Goal: Task Accomplishment & Management: Manage account settings

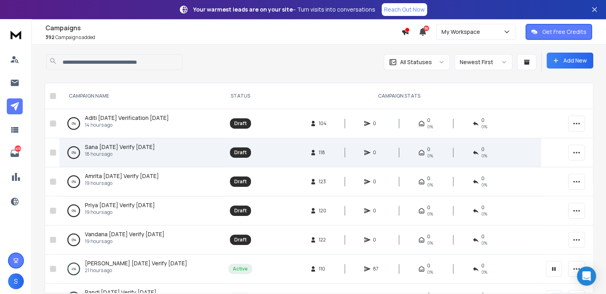
click at [116, 146] on span "Sana [DATE] Verify [DATE]" at bounding box center [120, 147] width 70 height 8
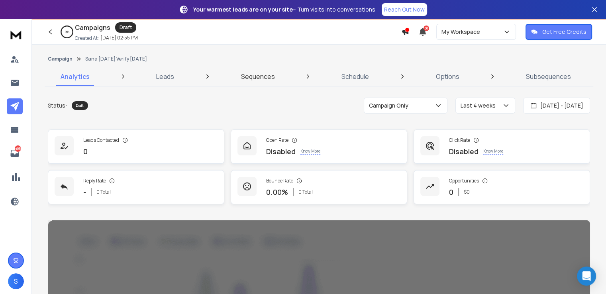
click at [256, 75] on p "Sequences" at bounding box center [258, 77] width 34 height 10
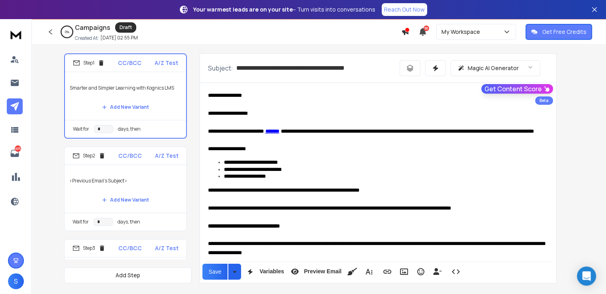
scroll to position [113, 0]
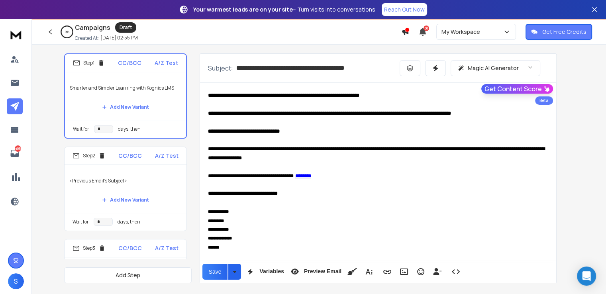
click at [171, 195] on div "Add New Variant" at bounding box center [125, 200] width 112 height 16
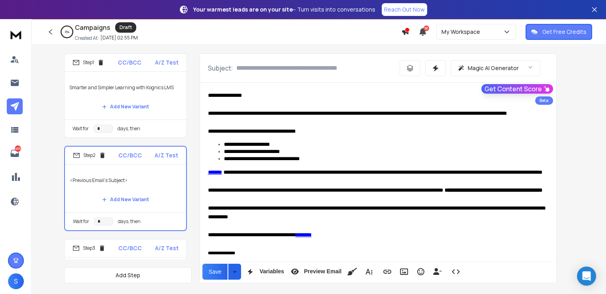
scroll to position [68, 0]
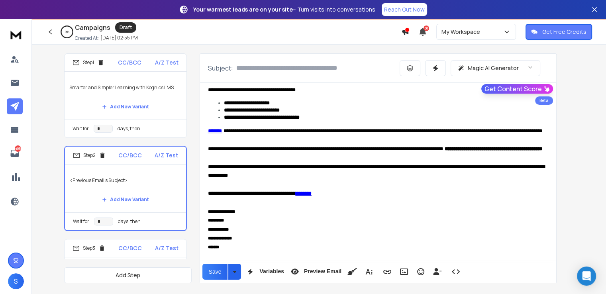
click at [147, 247] on div "Step 3 CC/BCC A/Z Test" at bounding box center [126, 249] width 122 height 18
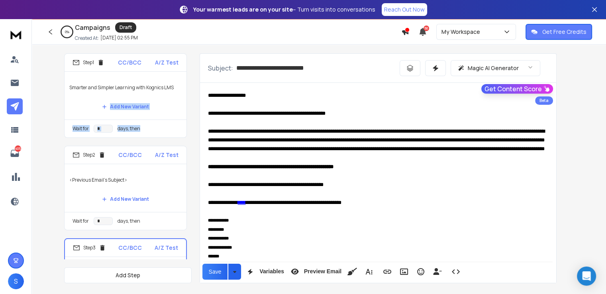
drag, startPoint x: 191, startPoint y: 86, endPoint x: 193, endPoint y: 133, distance: 47.5
click at [193, 133] on div "**********" at bounding box center [319, 168] width 510 height 230
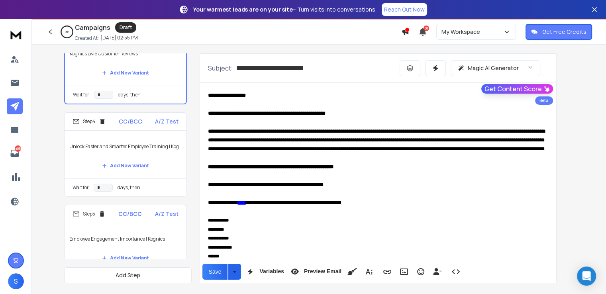
scroll to position [226, 0]
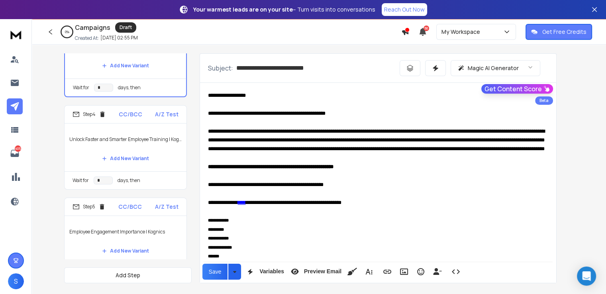
click at [151, 173] on div "Wait for * days, then" at bounding box center [126, 180] width 122 height 18
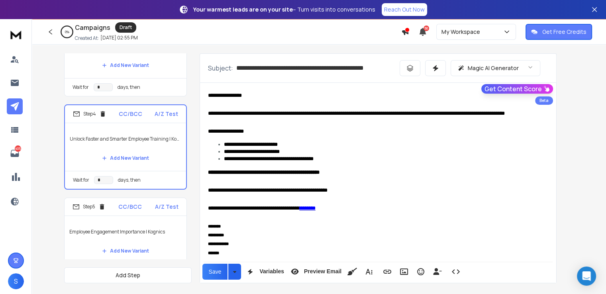
click at [163, 238] on p "Employee Engagement Importance | Kognics" at bounding box center [125, 232] width 112 height 22
type input "**********"
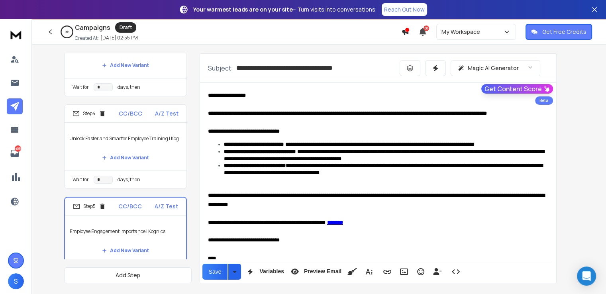
click at [556, 156] on div "**********" at bounding box center [378, 171] width 356 height 177
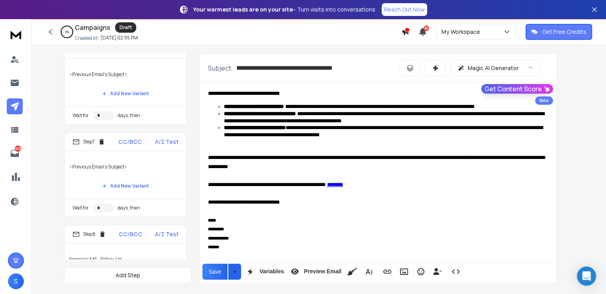
scroll to position [481, 0]
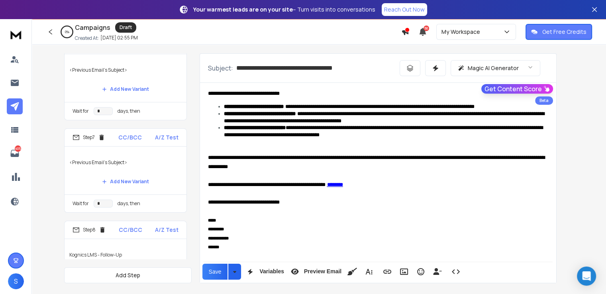
click at [168, 120] on ul "Step 1 CC/BCC A/Z Test Smarter and Simpler Learning with Kognics LMS Add New Va…" at bounding box center [125, 23] width 123 height 900
click at [168, 105] on div "Wait for * days, then" at bounding box center [126, 111] width 122 height 18
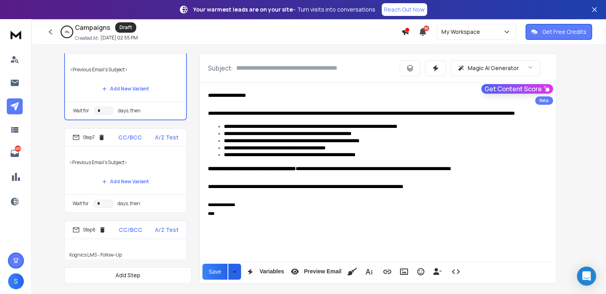
click at [165, 178] on div "Add New Variant" at bounding box center [125, 182] width 112 height 16
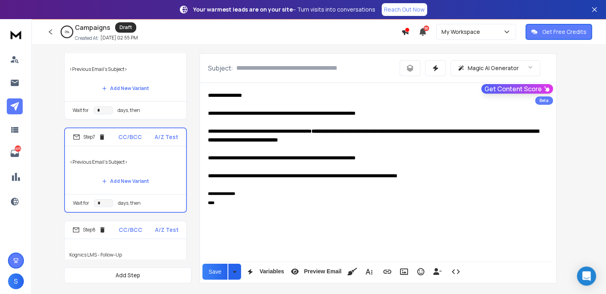
click at [164, 245] on p "Kognics LMS - Follow-Up" at bounding box center [125, 255] width 112 height 22
type input "**********"
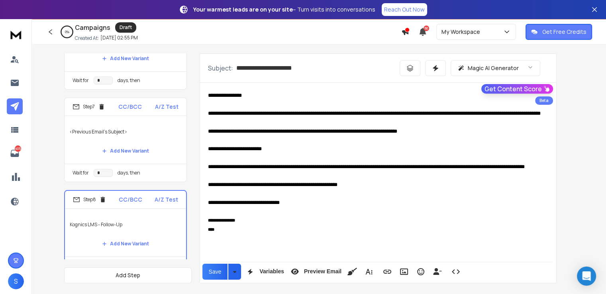
scroll to position [690, 0]
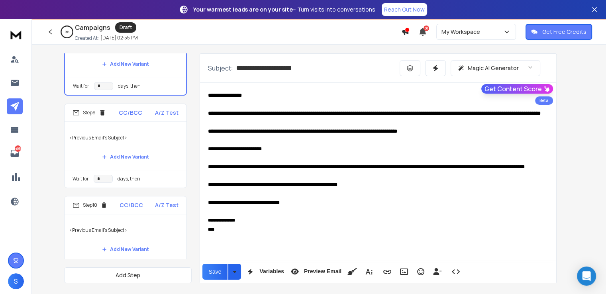
click at [159, 171] on div "Wait for * days, then" at bounding box center [126, 179] width 122 height 18
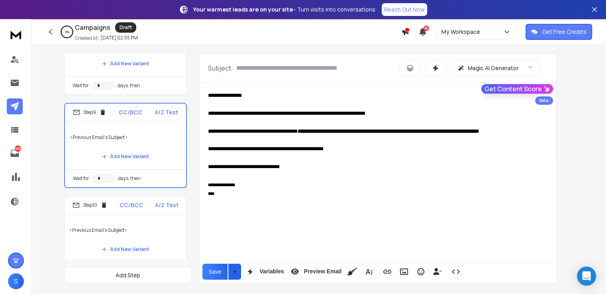
click at [164, 242] on div "Add New Variant" at bounding box center [125, 250] width 112 height 16
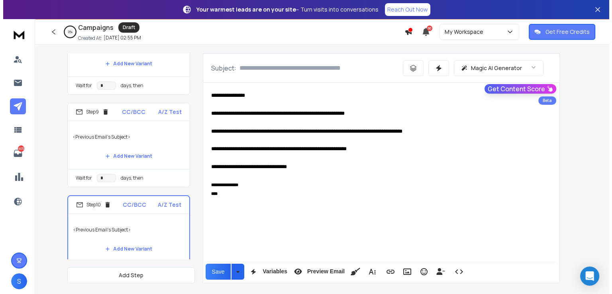
scroll to position [0, 0]
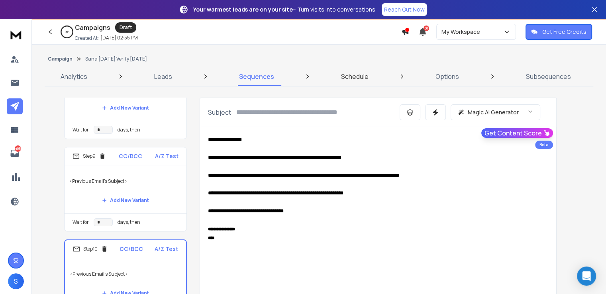
click at [350, 77] on p "Schedule" at bounding box center [355, 77] width 28 height 10
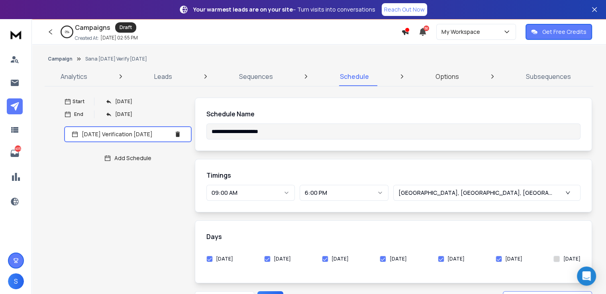
click at [442, 79] on p "Options" at bounding box center [448, 77] width 24 height 10
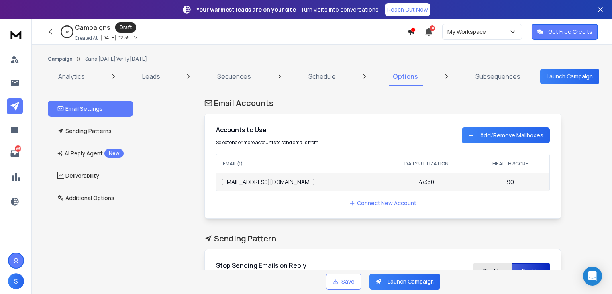
click at [403, 279] on button "Launch Campaign" at bounding box center [405, 282] width 71 height 16
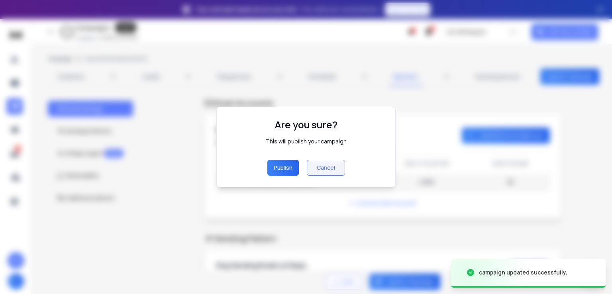
click at [283, 167] on button "Publish" at bounding box center [282, 168] width 31 height 16
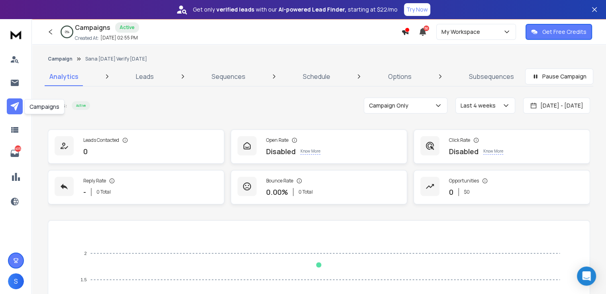
click at [11, 100] on link at bounding box center [15, 106] width 16 height 16
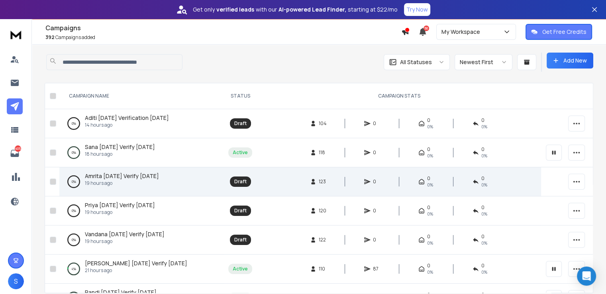
click at [121, 173] on span "Amrita [DATE] Verify [DATE]" at bounding box center [122, 176] width 74 height 8
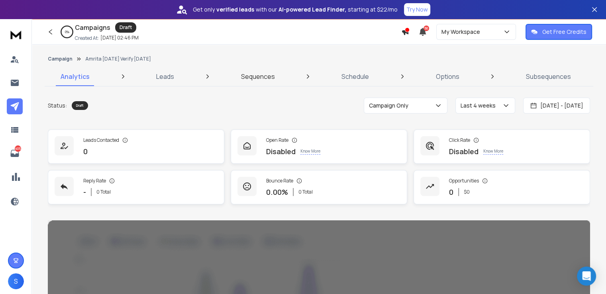
click at [249, 78] on p "Sequences" at bounding box center [258, 77] width 34 height 10
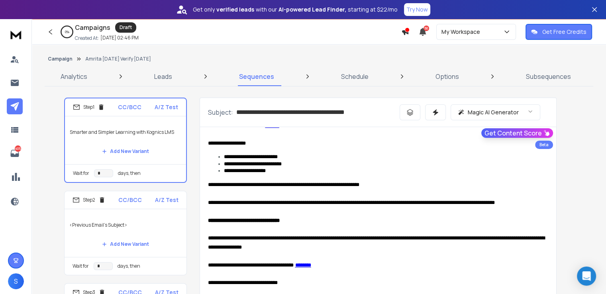
scroll to position [113, 0]
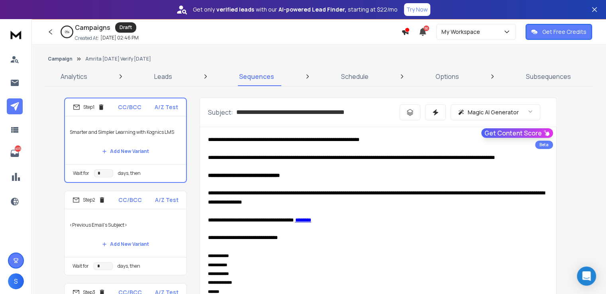
click at [167, 228] on p "<Previous Email's Subject>" at bounding box center [125, 225] width 112 height 22
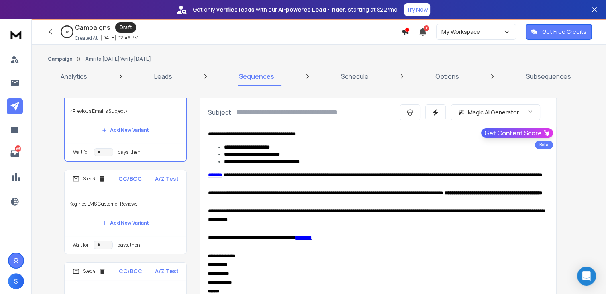
scroll to position [140, 0]
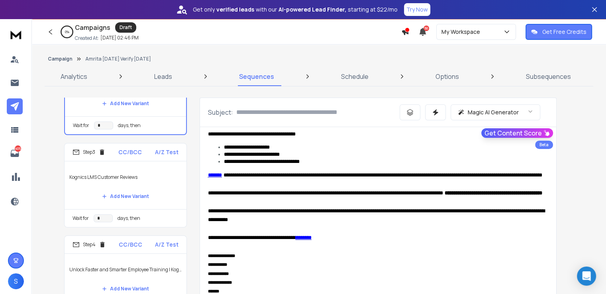
click at [172, 172] on p "Kognics LMS Customer Reviews" at bounding box center [125, 177] width 112 height 22
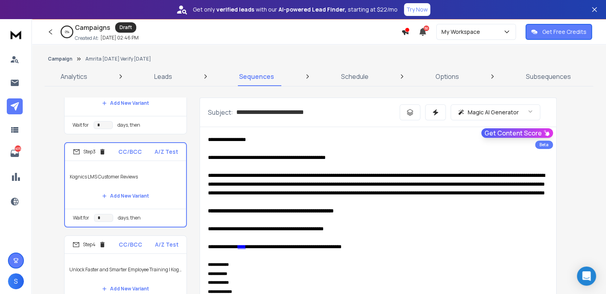
scroll to position [27, 0]
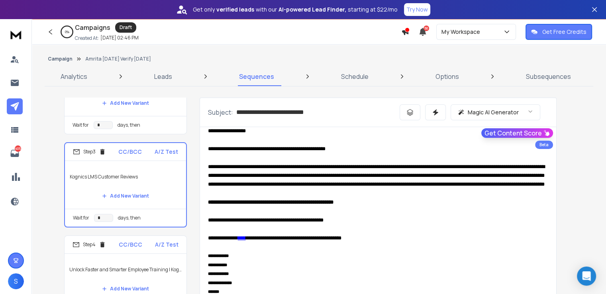
click at [138, 257] on div "Unlock Faster and Smarter Employee Training | Kognics Add New Variant" at bounding box center [126, 278] width 122 height 48
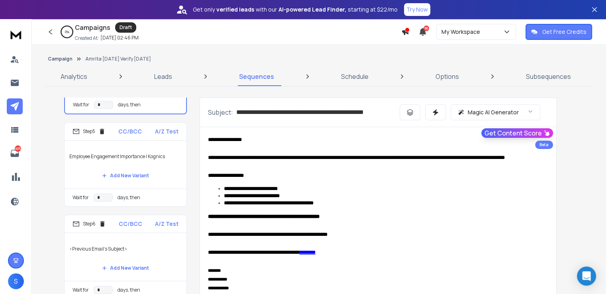
scroll to position [348, 0]
click at [161, 192] on div "Wait for * days, then" at bounding box center [126, 196] width 122 height 18
type input "**********"
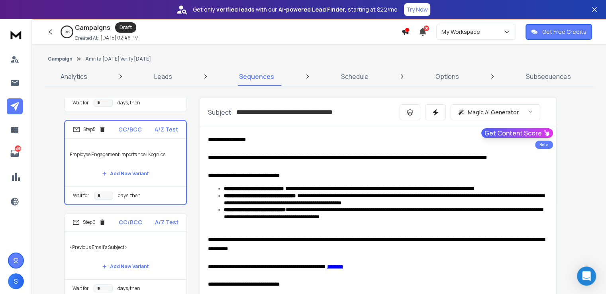
scroll to position [53, 0]
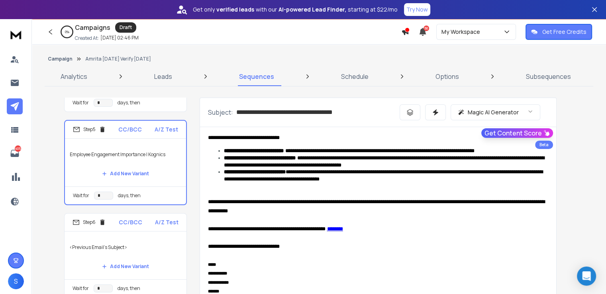
click at [148, 239] on p "<Previous Email's Subject>" at bounding box center [125, 247] width 112 height 22
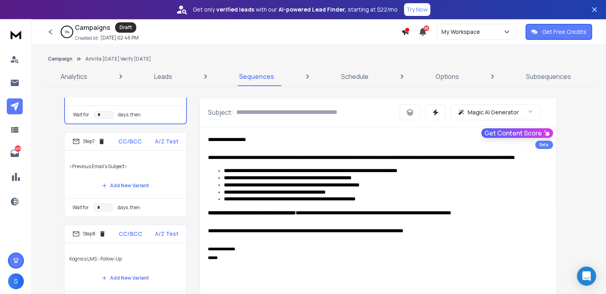
scroll to position [543, 0]
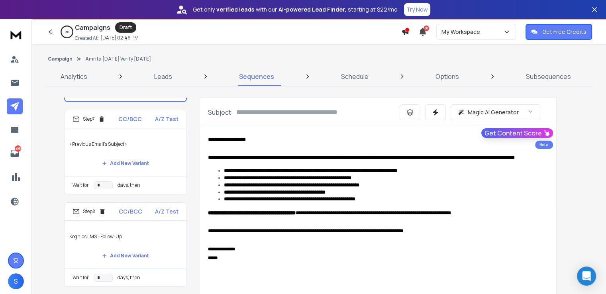
click at [172, 160] on div "Add New Variant" at bounding box center [125, 163] width 112 height 16
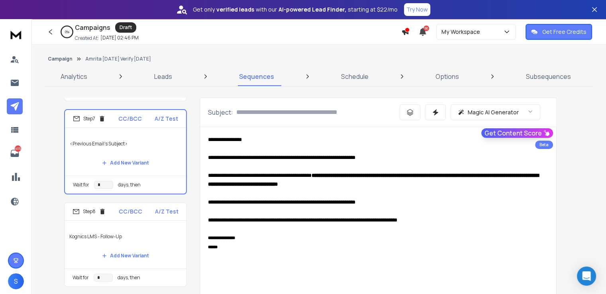
click at [168, 230] on p "Kognics LMS - Follow-Up" at bounding box center [125, 237] width 112 height 22
type input "**********"
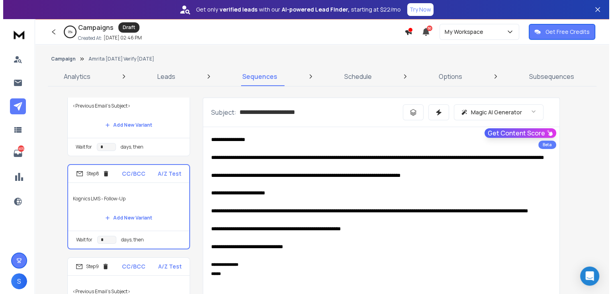
scroll to position [690, 0]
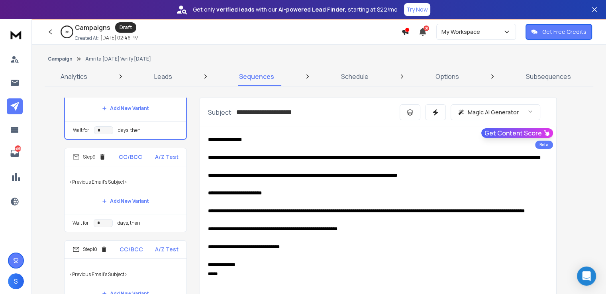
click at [161, 203] on div "Add New Variant" at bounding box center [125, 201] width 112 height 16
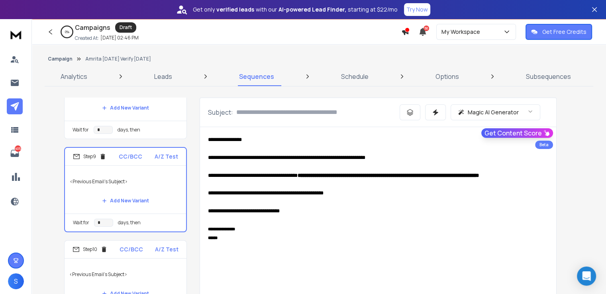
click at [163, 265] on p "<Previous Email's Subject>" at bounding box center [125, 274] width 112 height 22
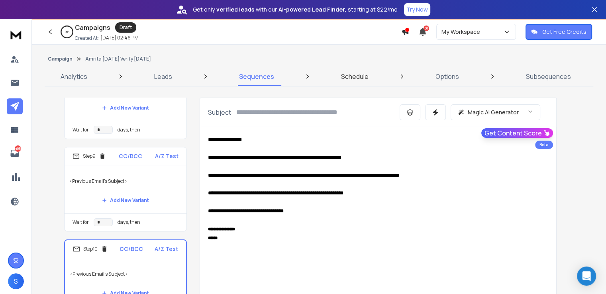
click at [359, 79] on p "Schedule" at bounding box center [355, 77] width 28 height 10
click at [361, 73] on p "Schedule" at bounding box center [355, 77] width 28 height 10
click at [352, 75] on p "Schedule" at bounding box center [355, 77] width 28 height 10
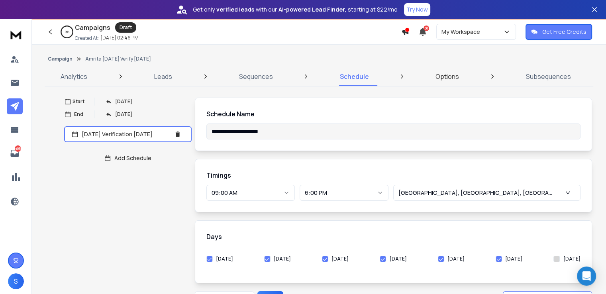
click at [450, 76] on p "Options" at bounding box center [448, 77] width 24 height 10
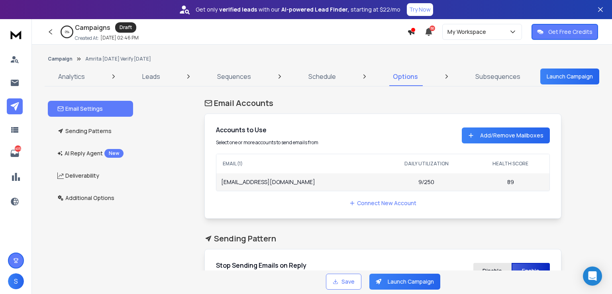
click at [386, 279] on button "Launch Campaign" at bounding box center [405, 282] width 71 height 16
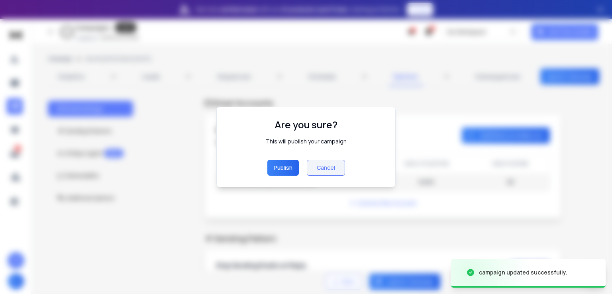
click at [282, 168] on button "Publish" at bounding box center [282, 168] width 31 height 16
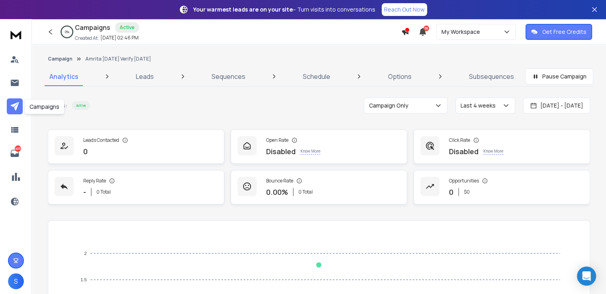
click at [15, 107] on icon at bounding box center [14, 106] width 8 height 8
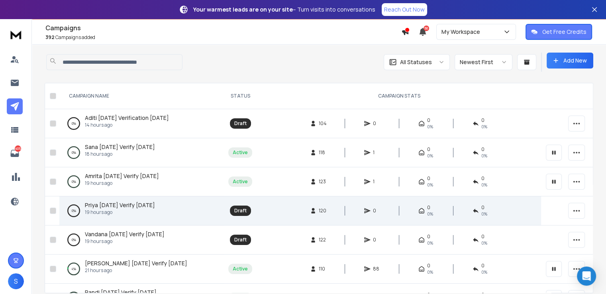
click at [114, 204] on span "Priya [DATE] Verify [DATE]" at bounding box center [120, 205] width 70 height 8
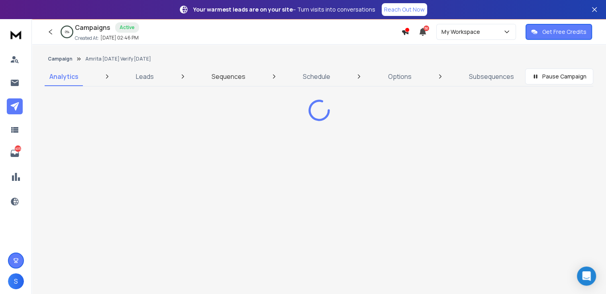
click at [232, 77] on p "Sequences" at bounding box center [229, 77] width 34 height 10
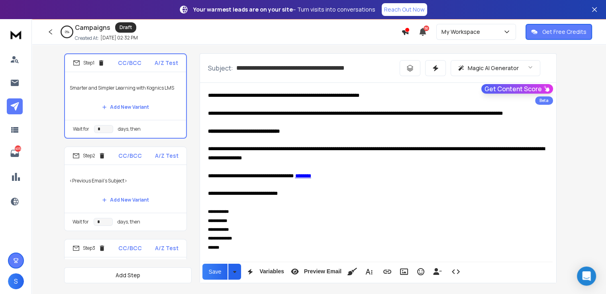
scroll to position [113, 0]
click at [166, 190] on p "<Previous Email's Subject>" at bounding box center [125, 181] width 112 height 22
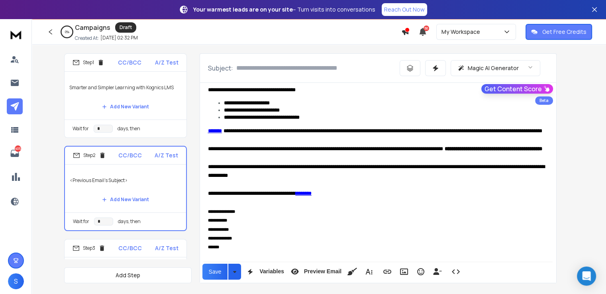
scroll to position [68, 0]
click at [149, 250] on div "Step 3 CC/BCC A/Z Test" at bounding box center [126, 249] width 122 height 18
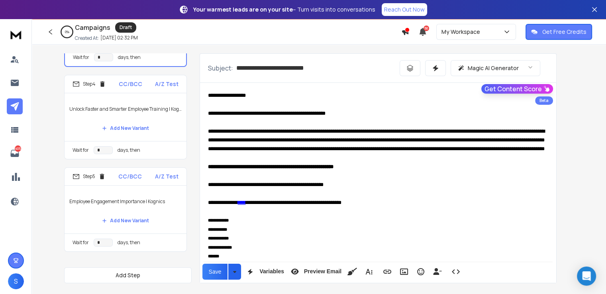
scroll to position [268, 0]
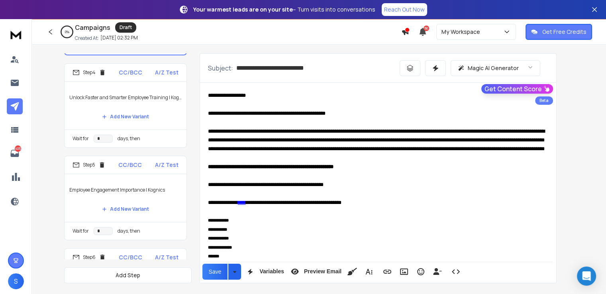
click at [173, 134] on div "Wait for * days, then" at bounding box center [126, 139] width 122 height 18
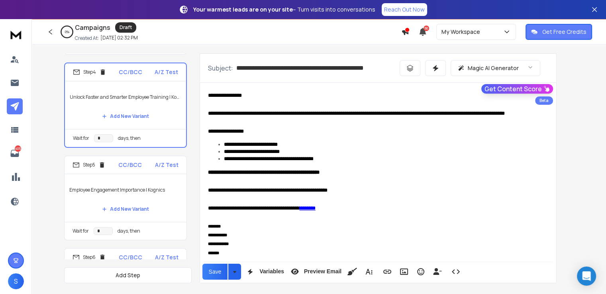
click at [168, 208] on div "Add New Variant" at bounding box center [125, 209] width 112 height 16
type input "**********"
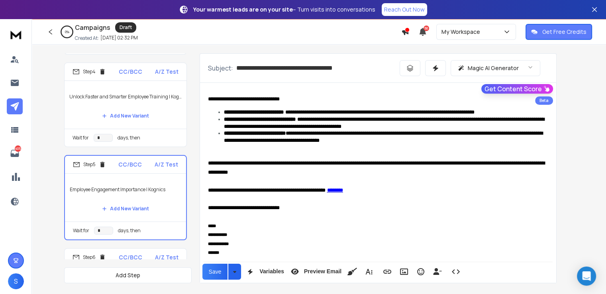
scroll to position [53, 0]
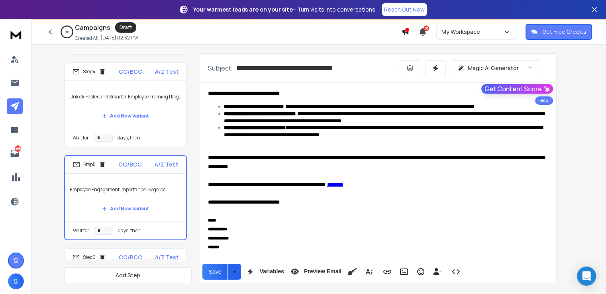
click at [150, 252] on div "Step 6 CC/BCC A/Z Test" at bounding box center [126, 258] width 122 height 18
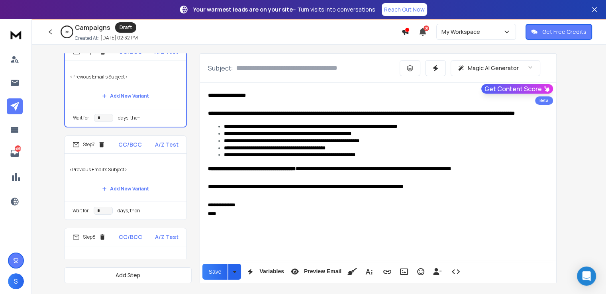
scroll to position [492, 0]
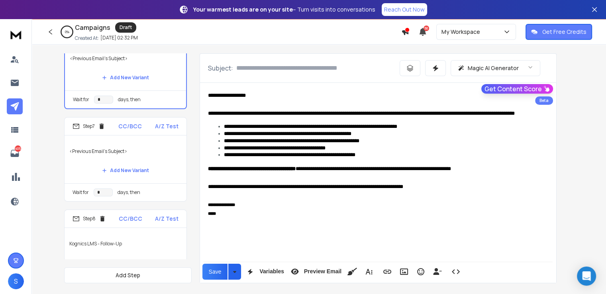
click at [166, 187] on div "Wait for * days, then" at bounding box center [126, 192] width 122 height 18
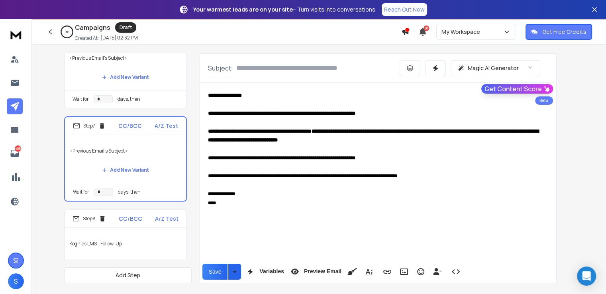
click at [148, 244] on p "Kognics LMS - Follow-Up" at bounding box center [125, 244] width 112 height 22
type input "**********"
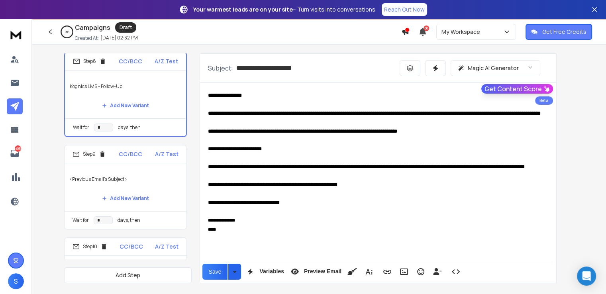
scroll to position [690, 0]
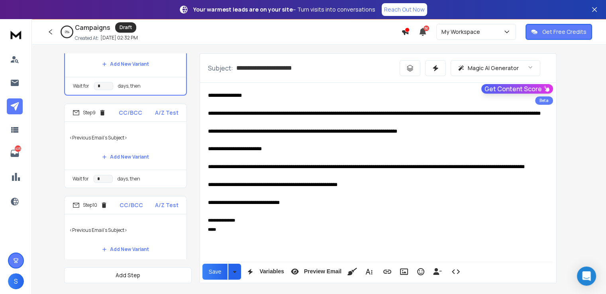
click at [151, 179] on div "Wait for * days, then" at bounding box center [126, 179] width 122 height 18
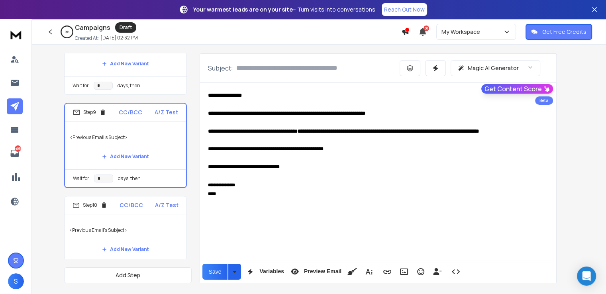
click at [160, 232] on p "<Previous Email's Subject>" at bounding box center [125, 230] width 112 height 22
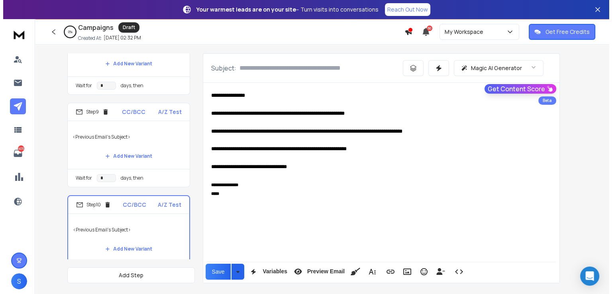
scroll to position [0, 0]
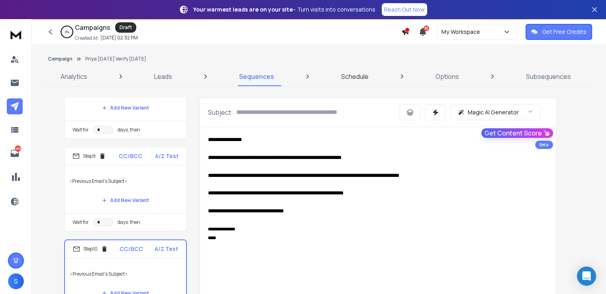
click at [353, 80] on p "Schedule" at bounding box center [355, 77] width 28 height 10
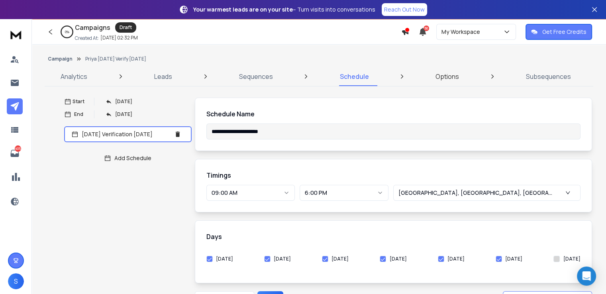
click at [454, 75] on p "Options" at bounding box center [448, 77] width 24 height 10
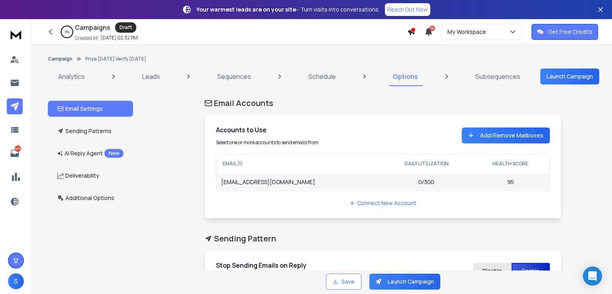
click at [396, 285] on button "Launch Campaign" at bounding box center [405, 282] width 71 height 16
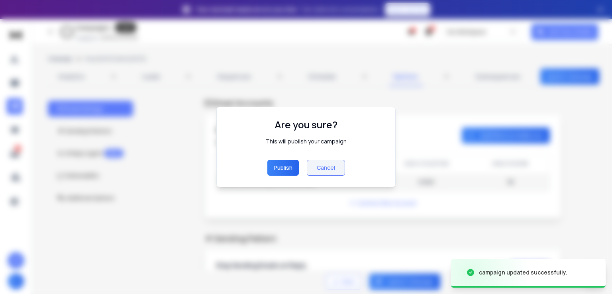
click at [281, 165] on button "Publish" at bounding box center [282, 168] width 31 height 16
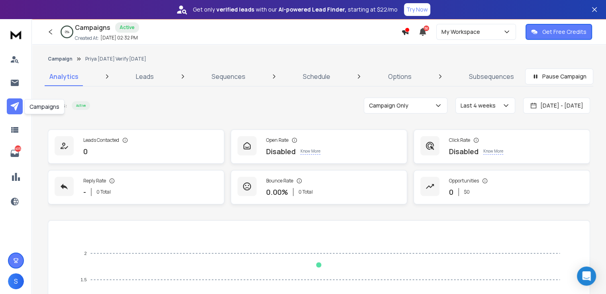
click at [14, 102] on icon at bounding box center [15, 107] width 10 height 10
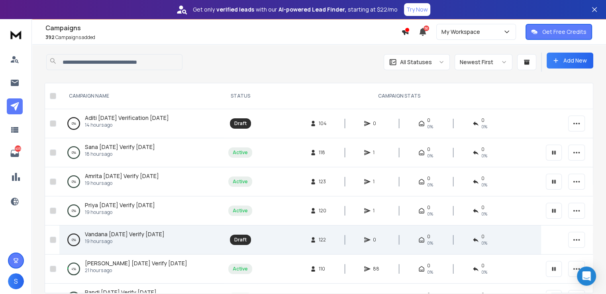
click at [126, 234] on span "Vandana [DATE] Verify [DATE]" at bounding box center [125, 234] width 80 height 8
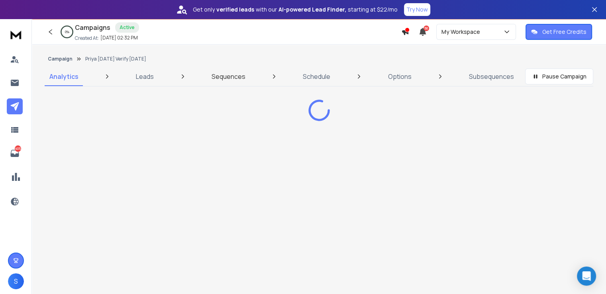
click at [236, 78] on div "Analytics Leads Sequences Schedule Options Subsequences" at bounding box center [282, 76] width 474 height 19
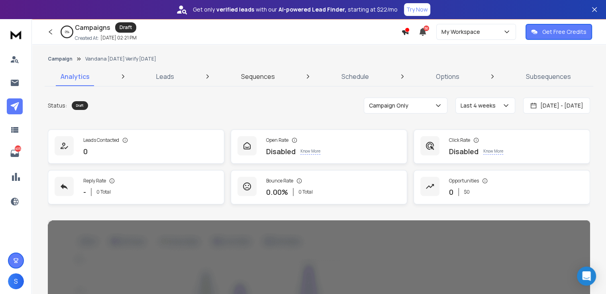
click at [252, 77] on p "Sequences" at bounding box center [258, 77] width 34 height 10
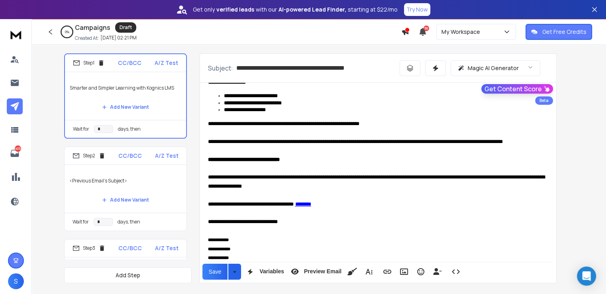
scroll to position [113, 0]
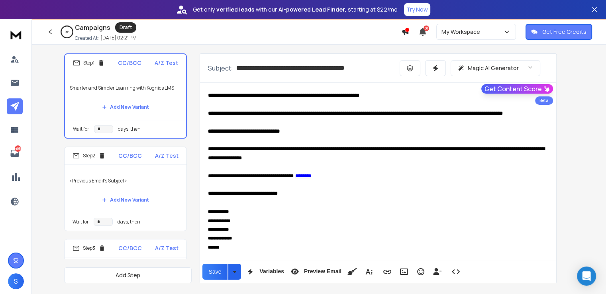
click at [179, 186] on p "<Previous Email's Subject>" at bounding box center [125, 181] width 112 height 22
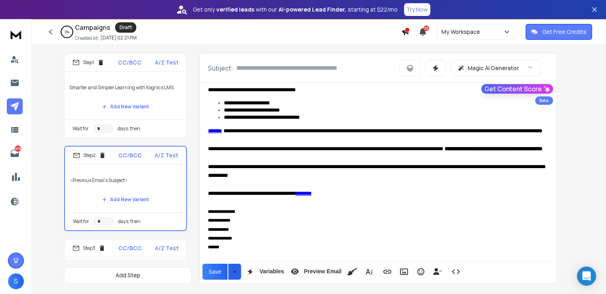
scroll to position [68, 0]
click at [147, 248] on div "Step 3 CC/BCC A/Z Test" at bounding box center [126, 249] width 122 height 18
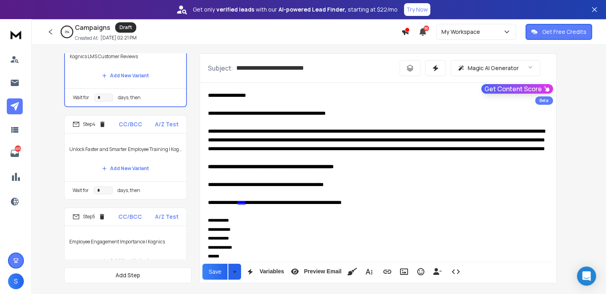
scroll to position [218, 0]
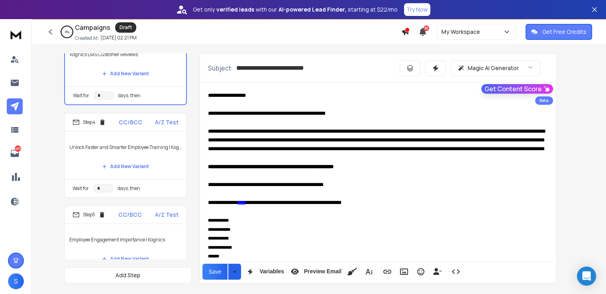
click at [154, 169] on div "Add New Variant" at bounding box center [125, 167] width 112 height 16
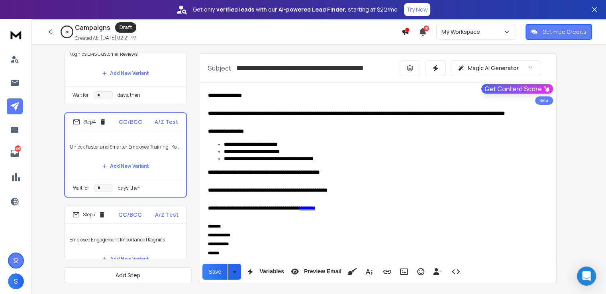
click at [168, 226] on div "Employee Engagement Importance | Kognics Add New Variant" at bounding box center [126, 248] width 122 height 48
type input "**********"
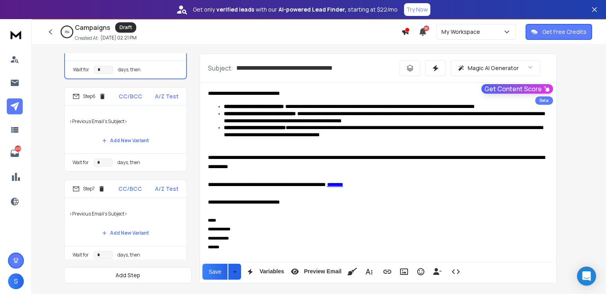
scroll to position [434, 0]
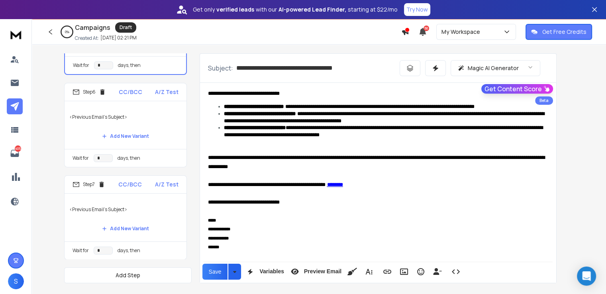
click at [175, 161] on div "Wait for * days, then" at bounding box center [126, 158] width 122 height 18
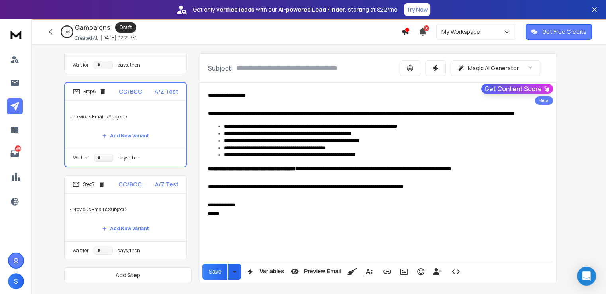
click at [174, 200] on p "<Previous Email's Subject>" at bounding box center [125, 210] width 112 height 22
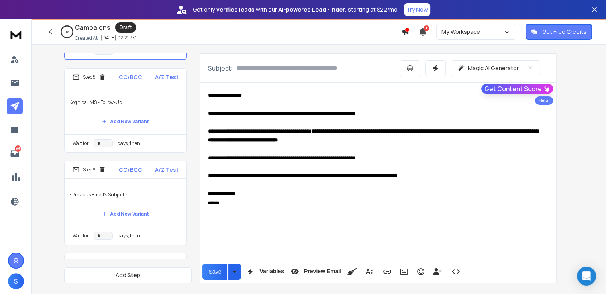
scroll to position [635, 0]
click at [166, 133] on div "Wait for * days, then" at bounding box center [126, 142] width 122 height 18
type input "**********"
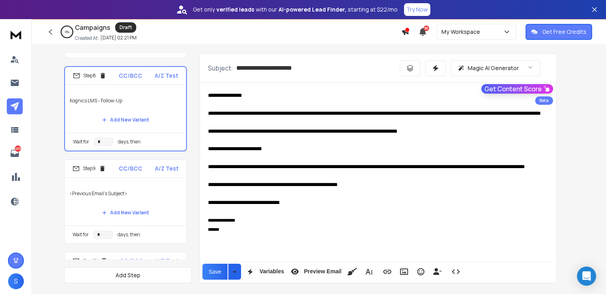
click at [166, 192] on p "<Previous Email's Subject>" at bounding box center [125, 194] width 112 height 22
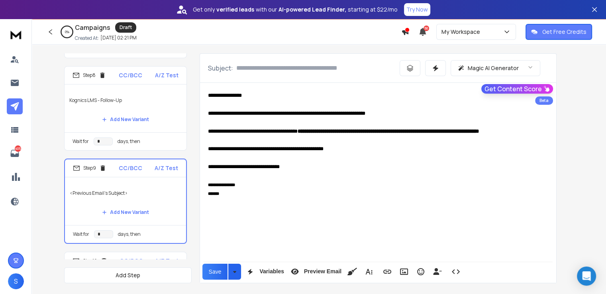
scroll to position [690, 0]
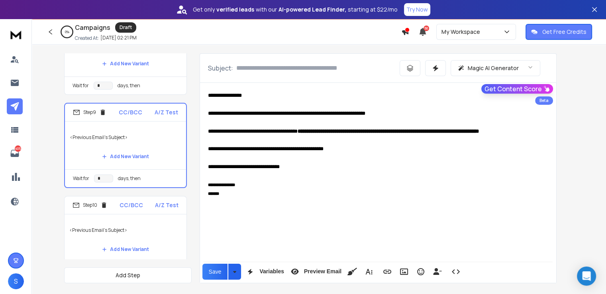
click at [170, 230] on p "<Previous Email's Subject>" at bounding box center [125, 230] width 112 height 22
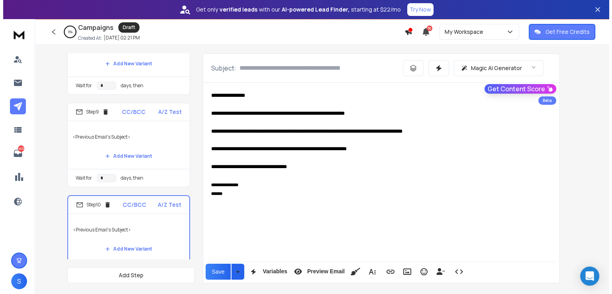
scroll to position [0, 0]
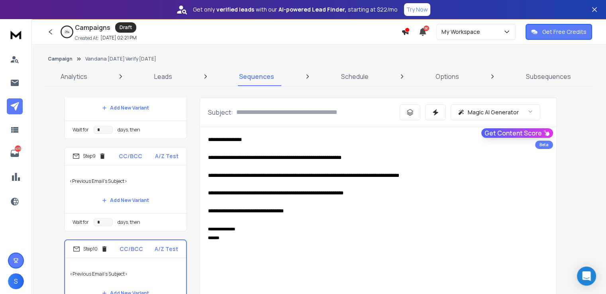
click at [443, 86] on div "Analytics Leads Sequences Schedule Options Subsequences" at bounding box center [319, 77] width 549 height 20
click at [442, 77] on p "Options" at bounding box center [448, 77] width 24 height 10
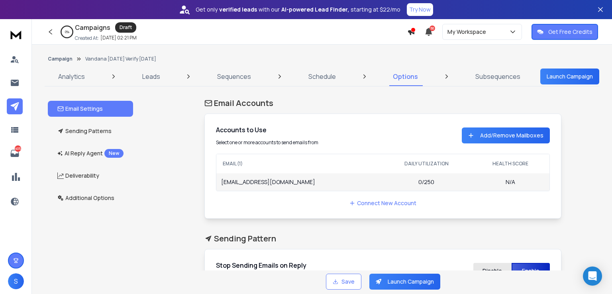
click at [389, 281] on button "Launch Campaign" at bounding box center [405, 282] width 71 height 16
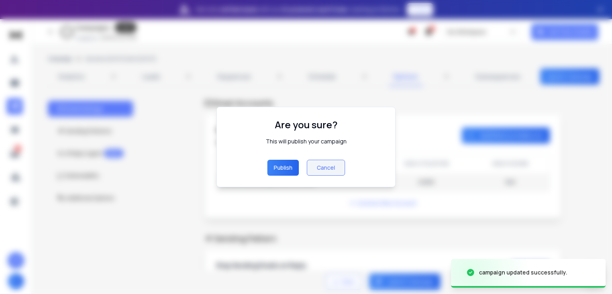
click at [280, 158] on div "Are you sure? This will publish your campaign Publish Cancel" at bounding box center [306, 146] width 156 height 57
click at [280, 165] on button "Publish" at bounding box center [282, 168] width 31 height 16
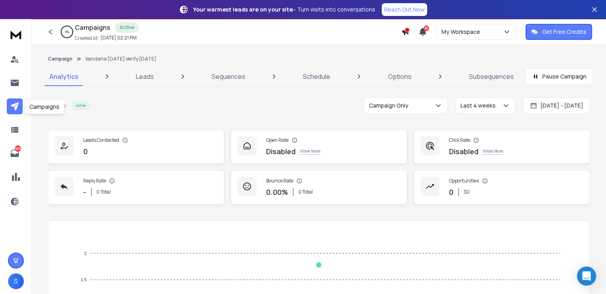
click at [20, 101] on link at bounding box center [15, 106] width 16 height 16
